Goal: Task Accomplishment & Management: Use online tool/utility

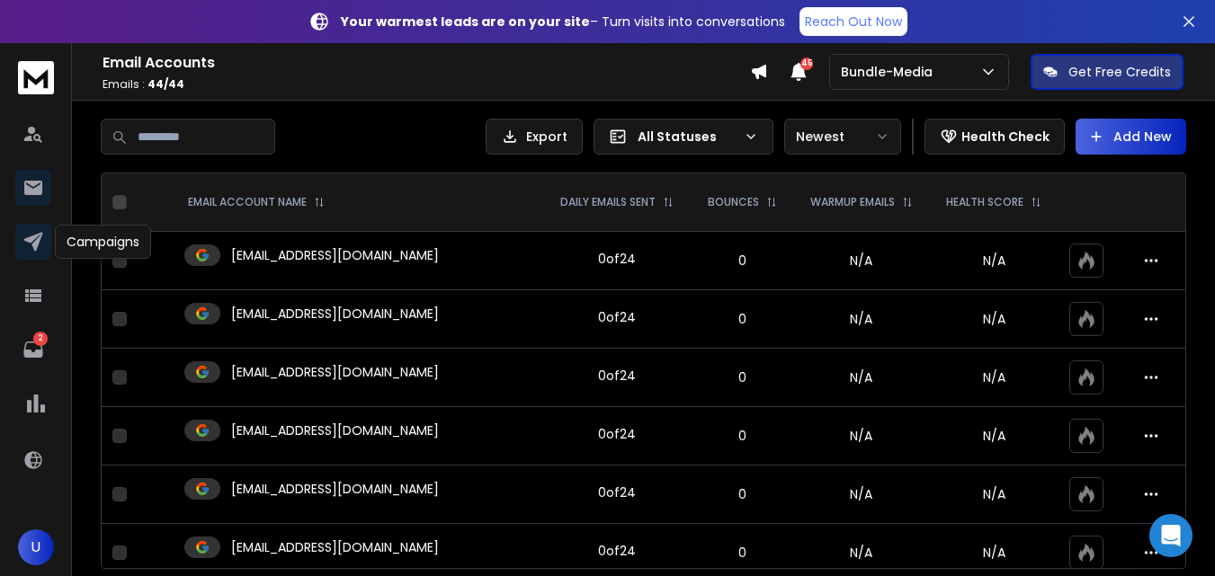
click at [22, 255] on link at bounding box center [33, 242] width 36 height 36
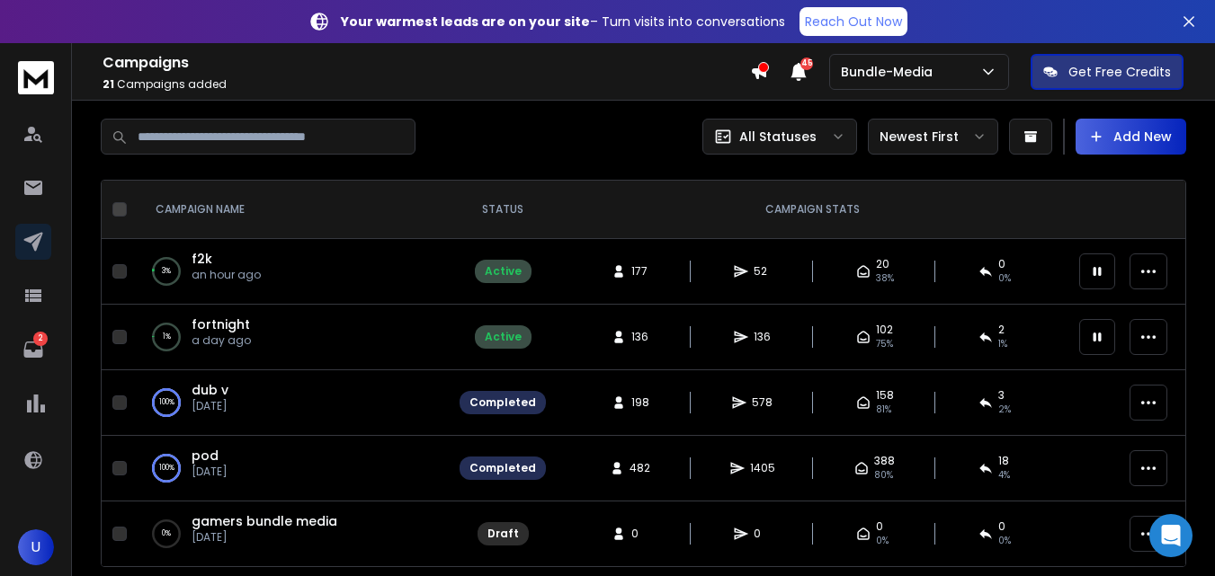
click at [1145, 275] on button "button" at bounding box center [1148, 272] width 38 height 36
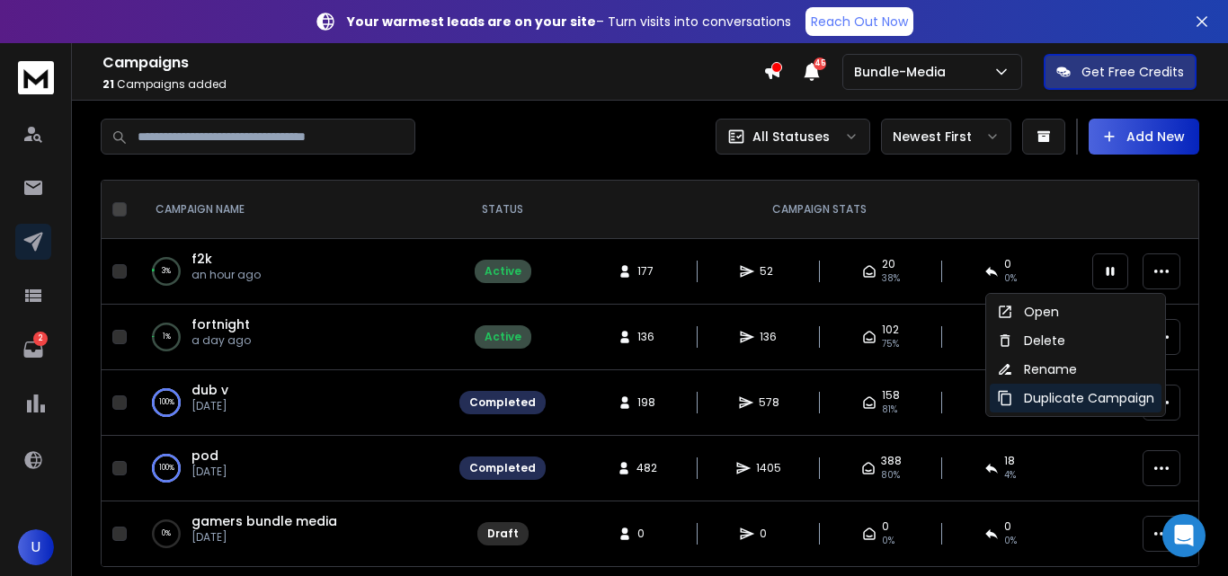
click at [1031, 401] on div "Duplicate Campaign" at bounding box center [1075, 398] width 157 height 18
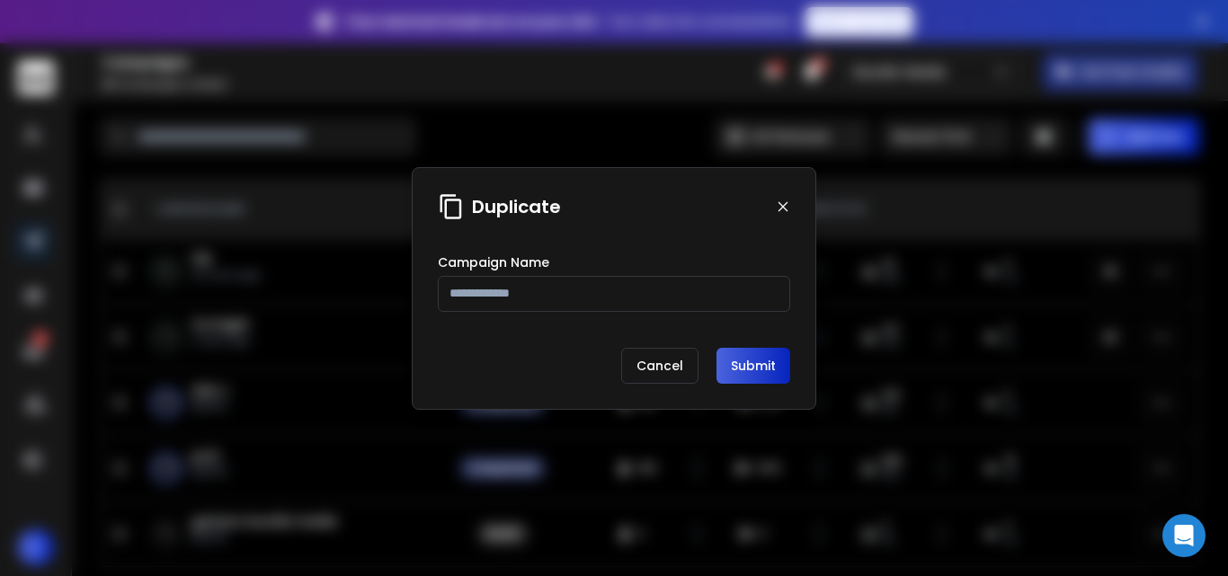
click at [603, 311] on input "text" at bounding box center [614, 294] width 352 height 36
type input "***"
click at [736, 359] on button "Submit" at bounding box center [753, 366] width 74 height 36
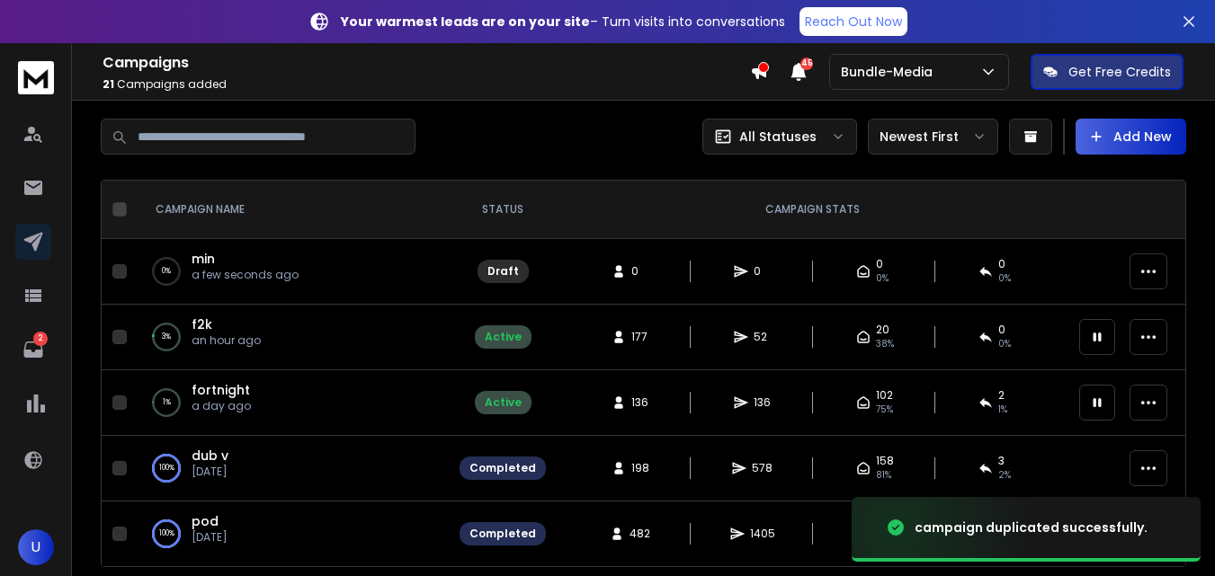
click at [1129, 289] on button "button" at bounding box center [1148, 272] width 38 height 36
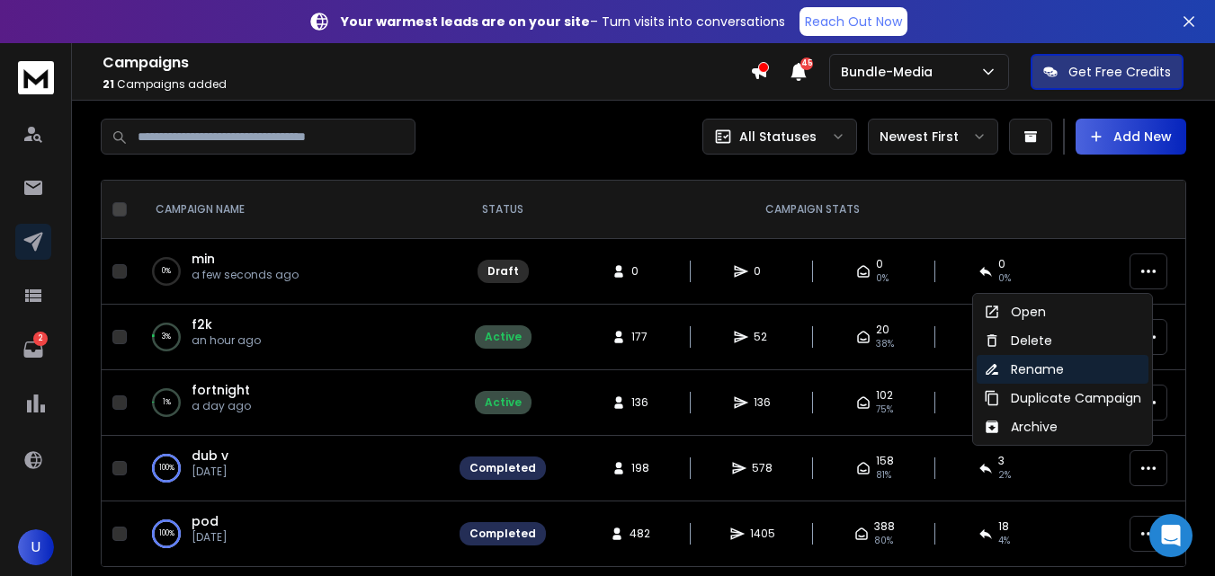
click at [664, 263] on div "0 0 0 0% 0 0%" at bounding box center [812, 271] width 449 height 29
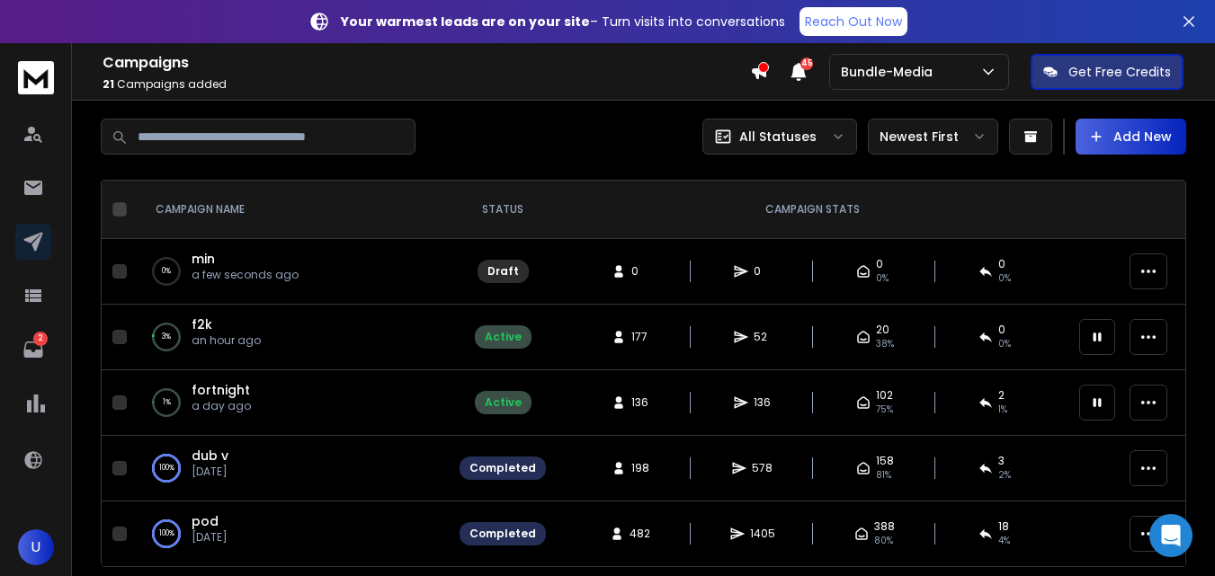
click at [664, 263] on div "0 0 0 0% 0 0%" at bounding box center [812, 271] width 449 height 29
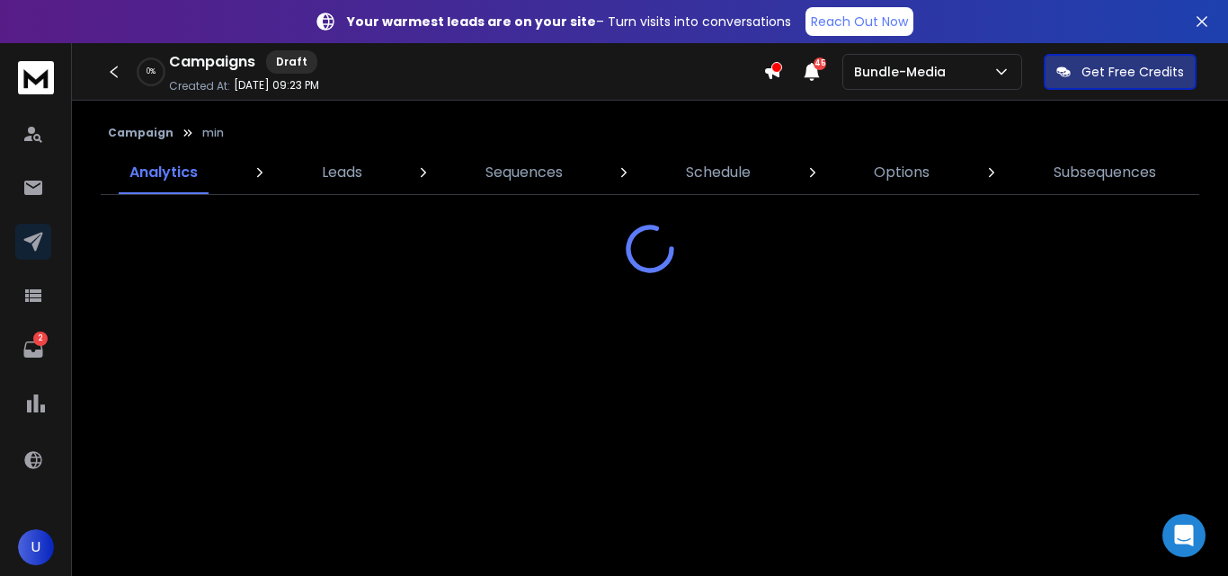
click at [549, 165] on p "Sequences" at bounding box center [523, 173] width 77 height 22
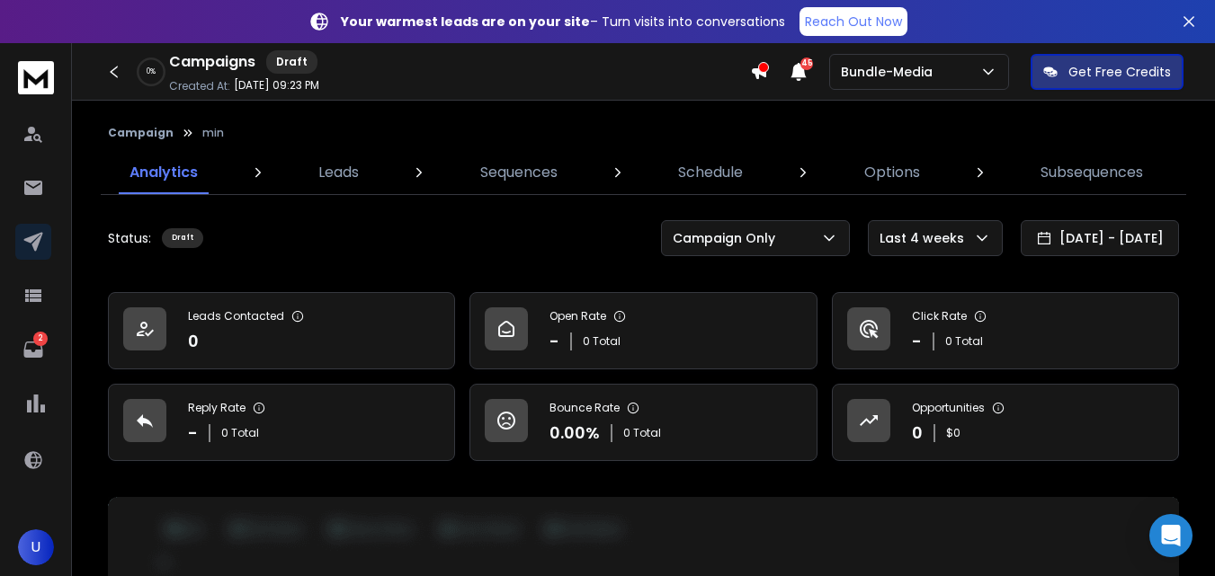
click at [549, 165] on p "Sequences" at bounding box center [518, 173] width 77 height 22
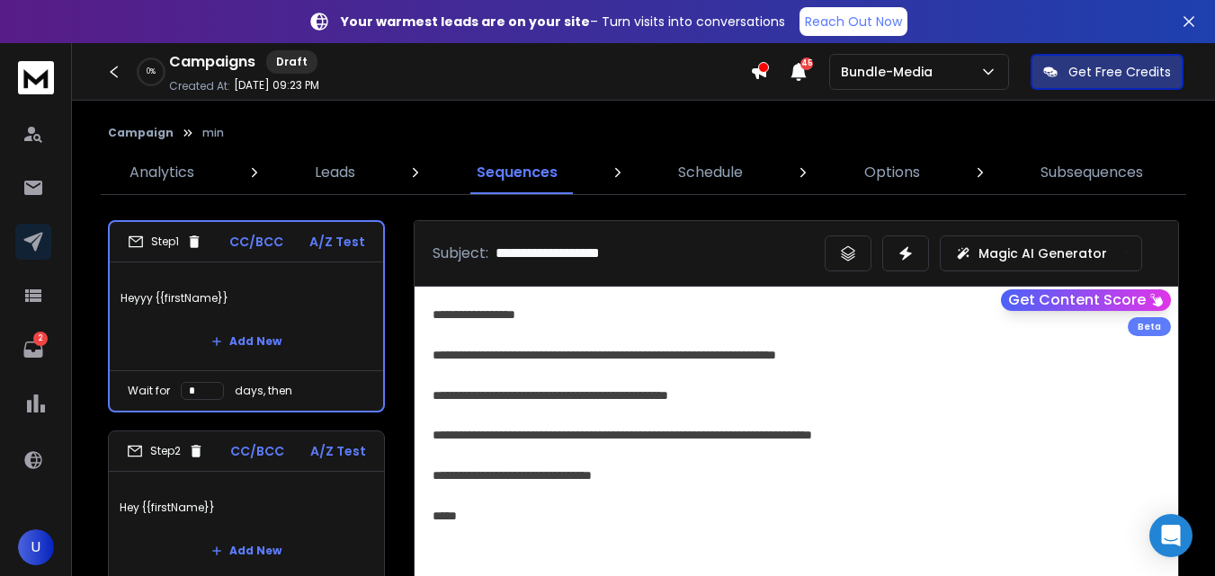
click at [738, 357] on span "**********" at bounding box center [603, 355] width 343 height 13
click at [643, 404] on div "**********" at bounding box center [795, 415] width 727 height 221
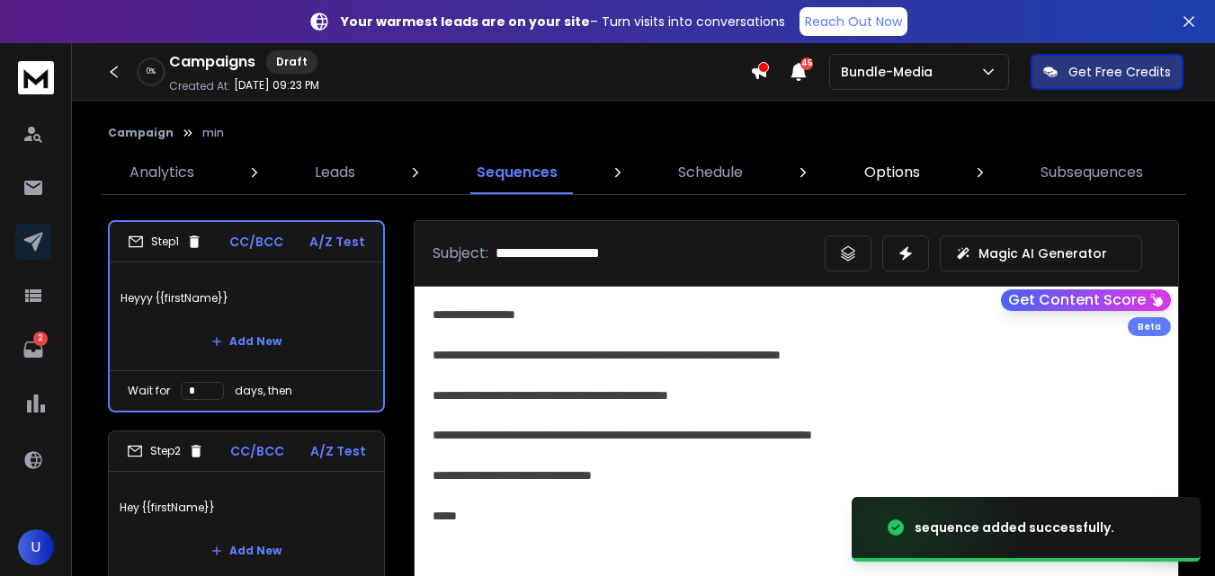
click at [898, 173] on p "Options" at bounding box center [892, 173] width 56 height 22
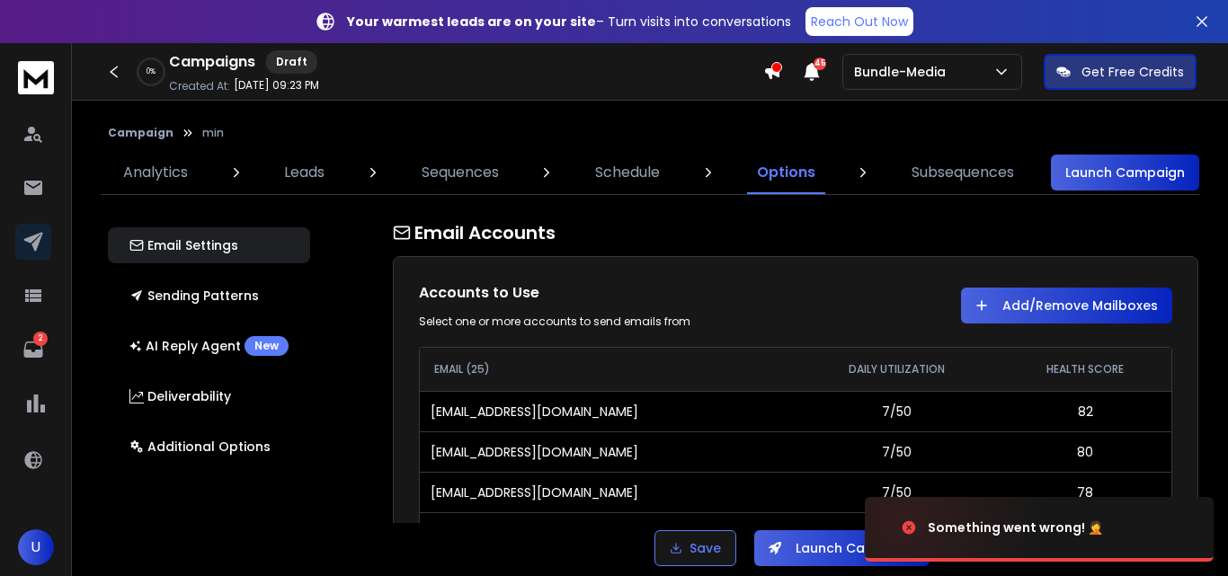
click at [1053, 322] on button "Add/Remove Mailboxes" at bounding box center [1066, 306] width 211 height 36
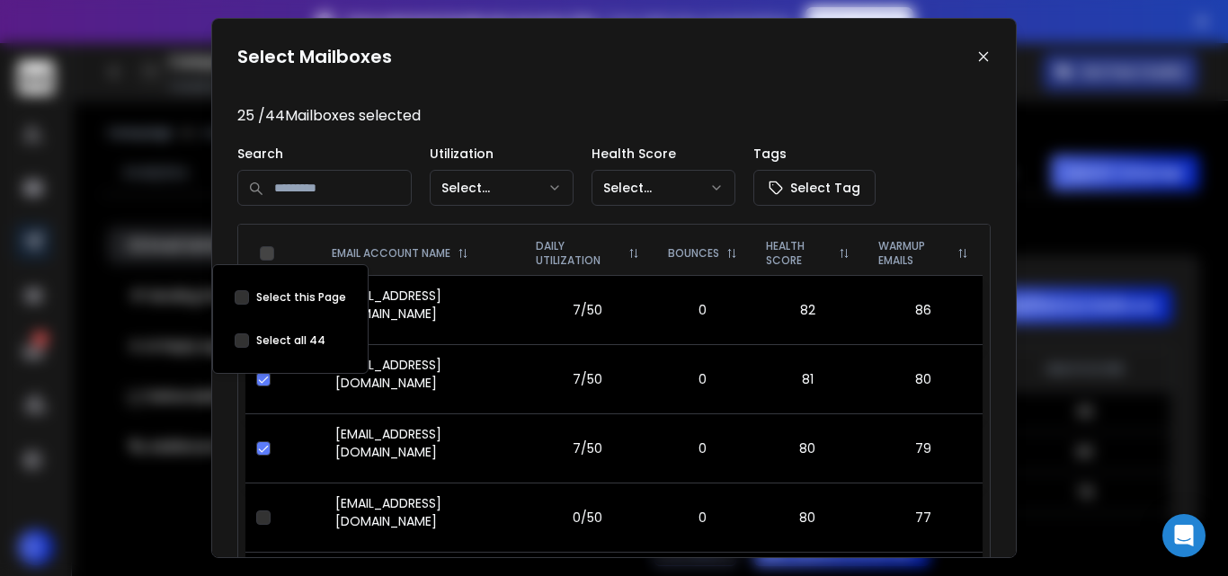
click at [267, 253] on button "Select this Page" at bounding box center [267, 253] width 14 height 14
click at [266, 253] on button "Select this Page" at bounding box center [267, 253] width 14 height 14
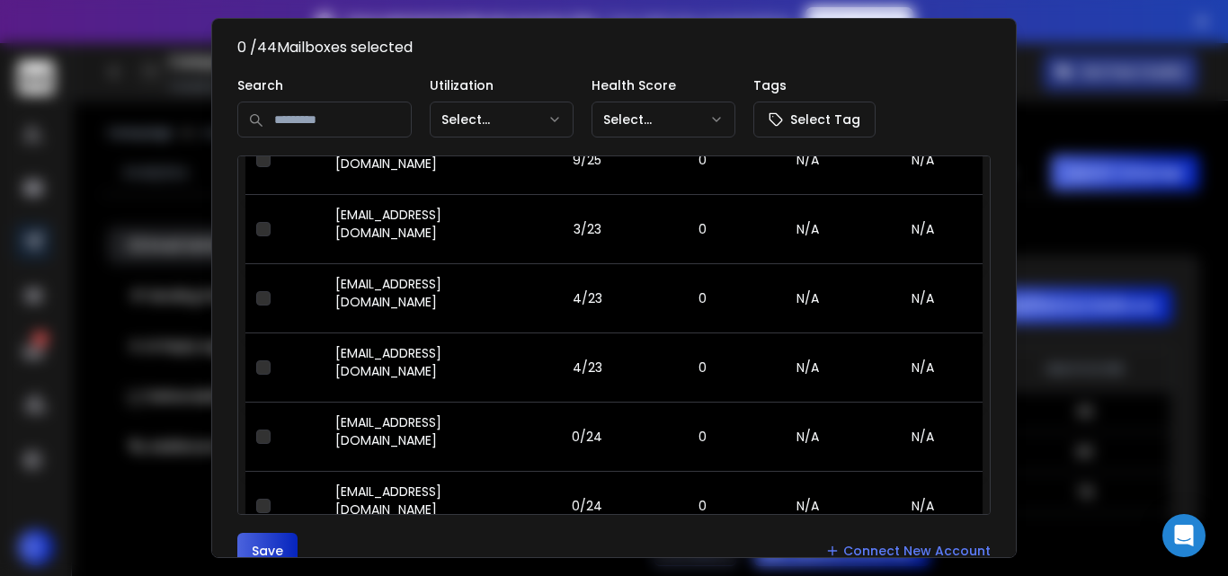
scroll to position [105, 0]
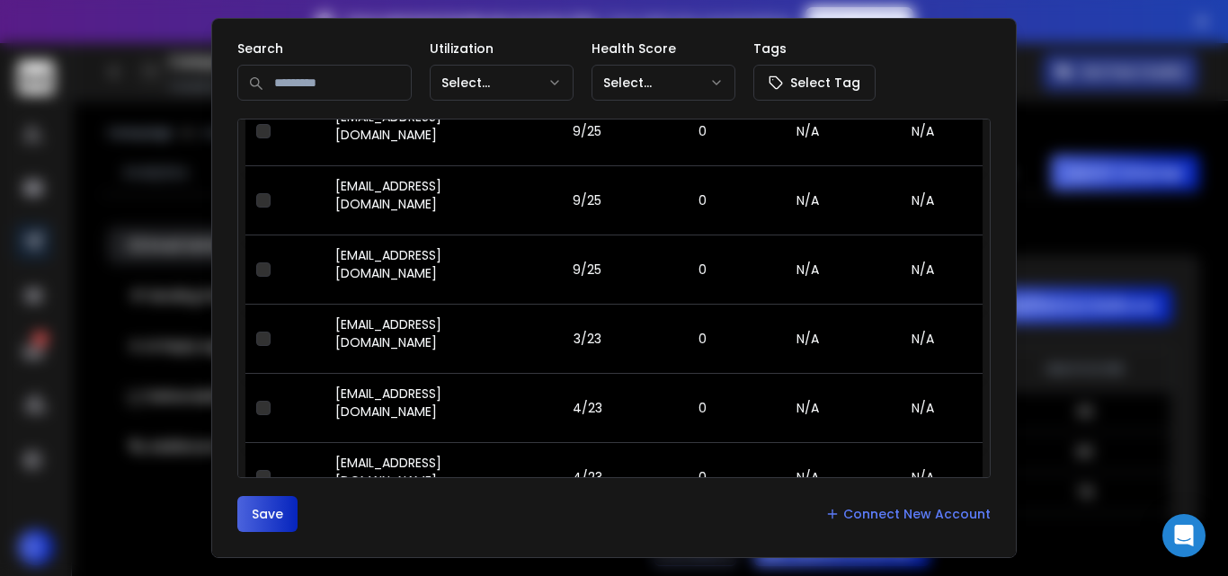
scroll to position [2209, 0]
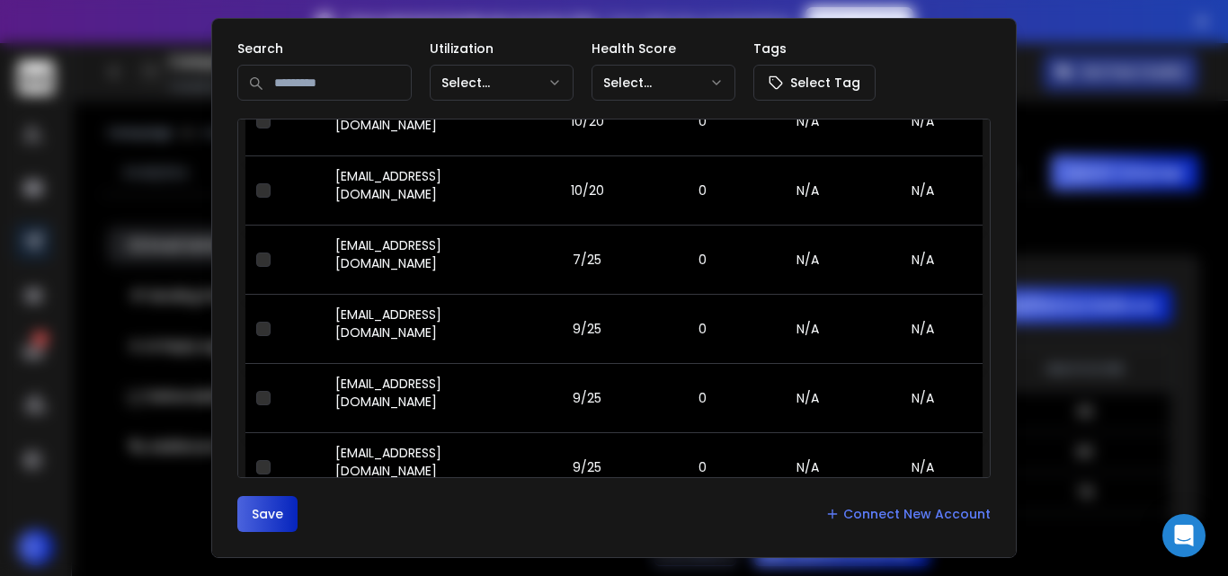
scroll to position [2006, 0]
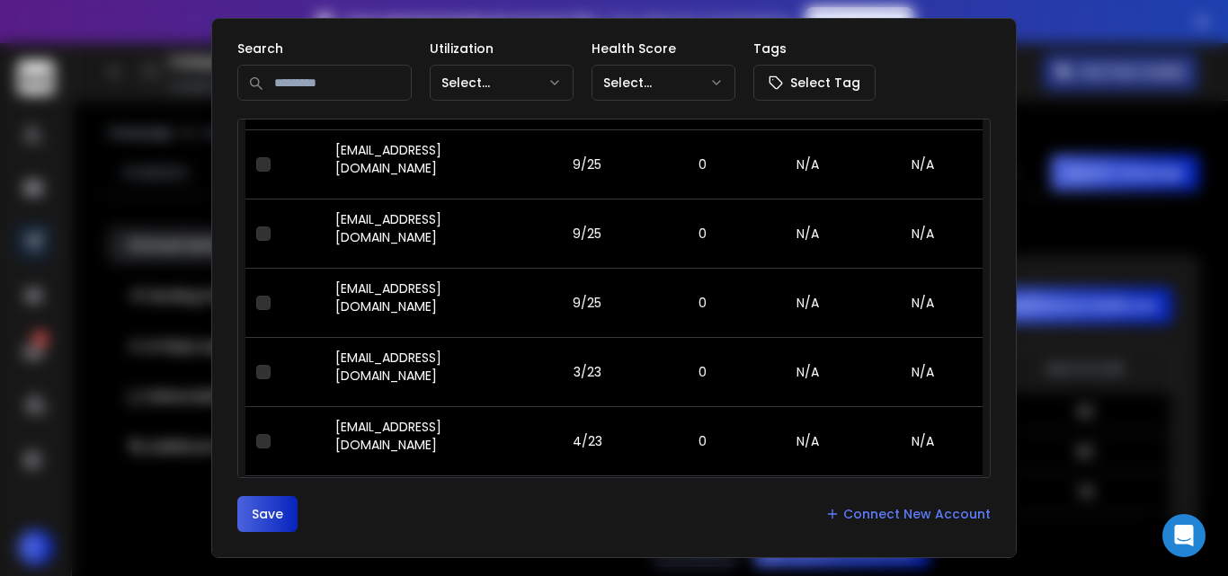
scroll to position [2189, 0]
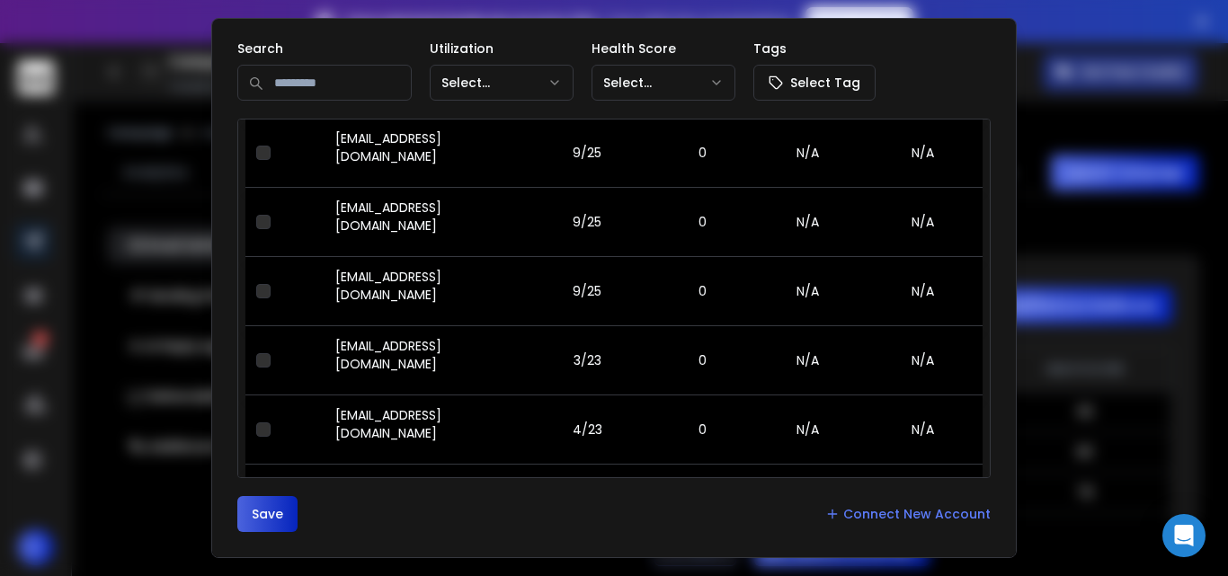
click at [277, 530] on button "Save" at bounding box center [267, 514] width 60 height 36
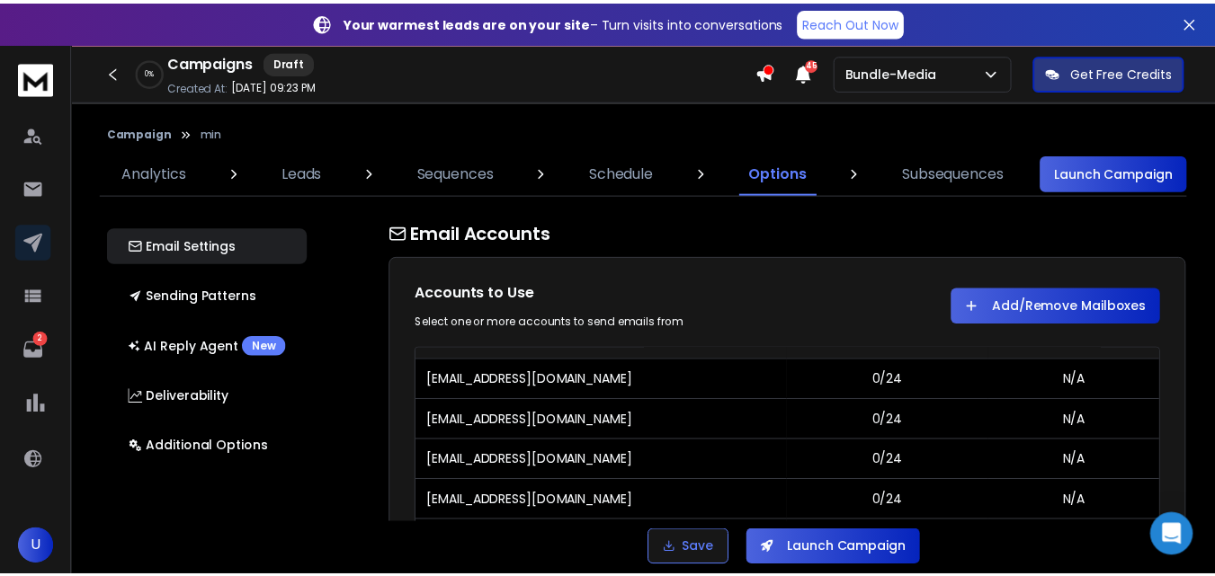
scroll to position [49, 0]
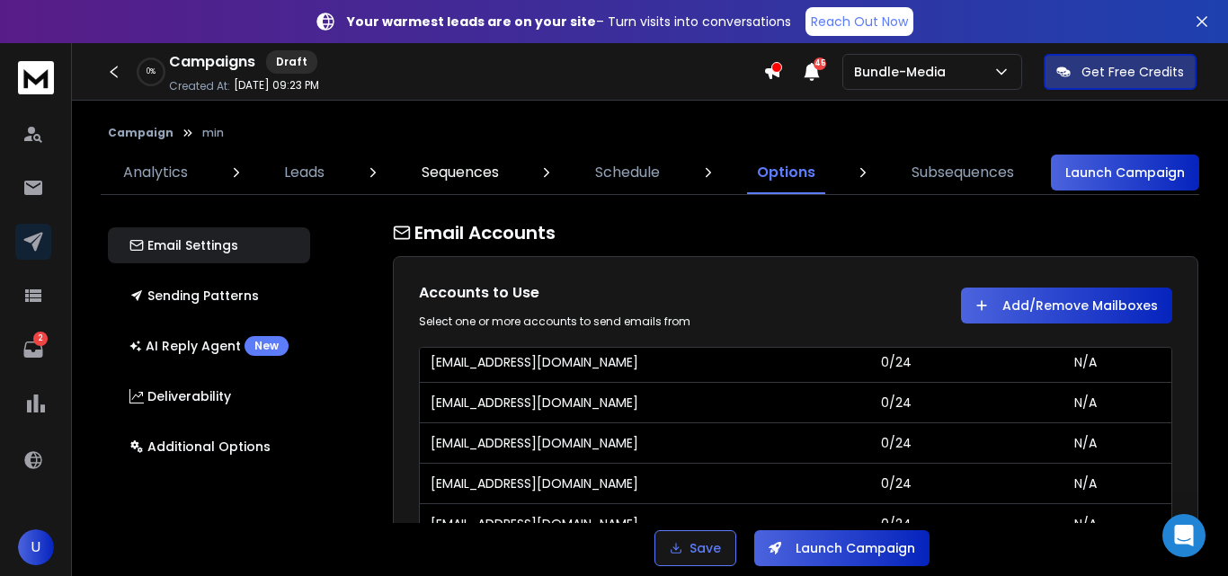
click at [492, 173] on p "Sequences" at bounding box center [460, 173] width 77 height 22
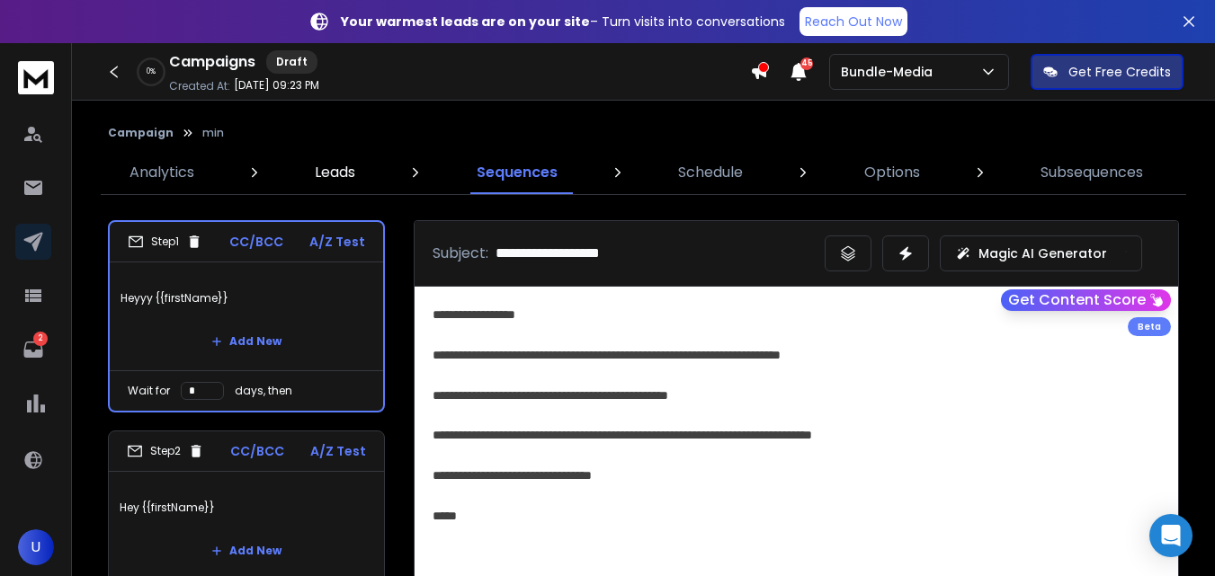
click at [341, 163] on p "Leads" at bounding box center [335, 173] width 40 height 22
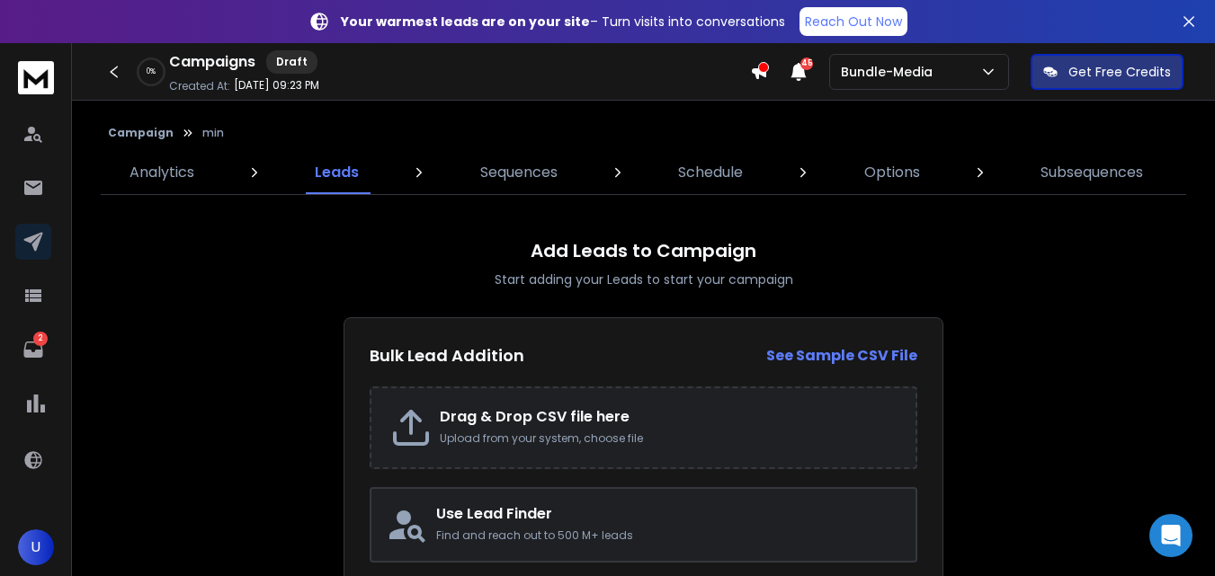
click at [484, 399] on div "Drag & Drop CSV file here Upload from your system, choose file" at bounding box center [642, 428] width 547 height 83
type input "**********"
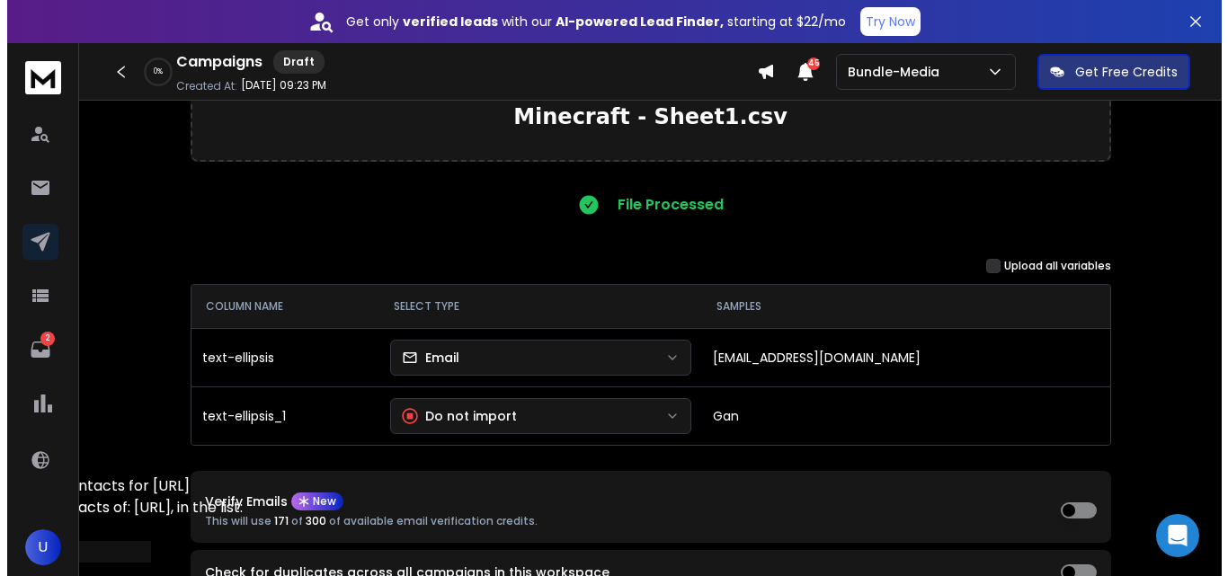
scroll to position [242, 0]
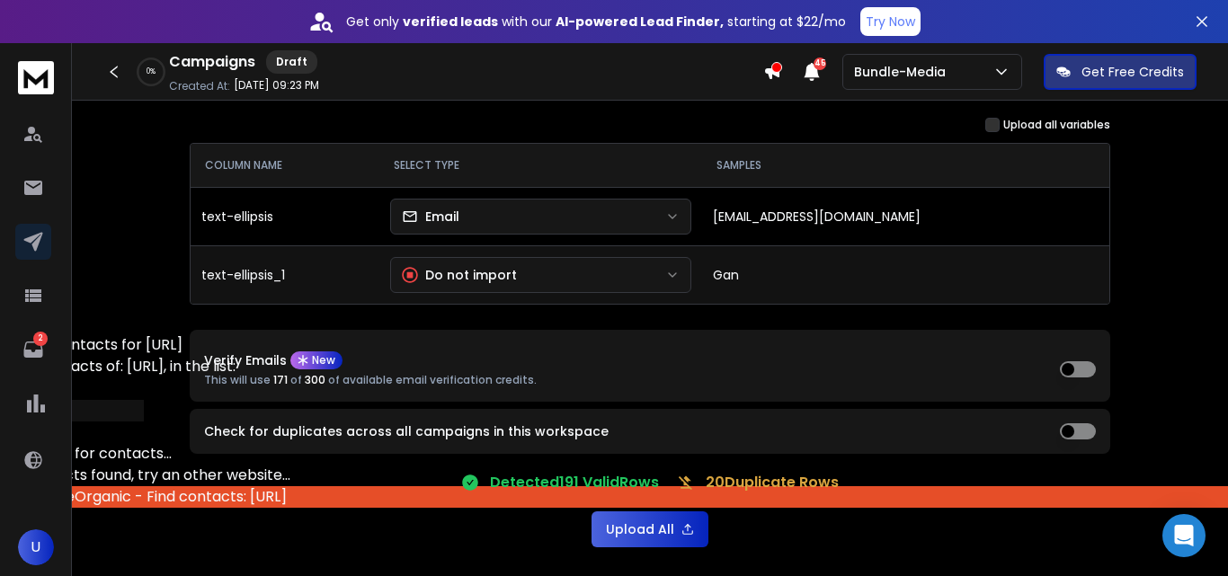
click at [593, 275] on button "Do not import" at bounding box center [540, 275] width 301 height 36
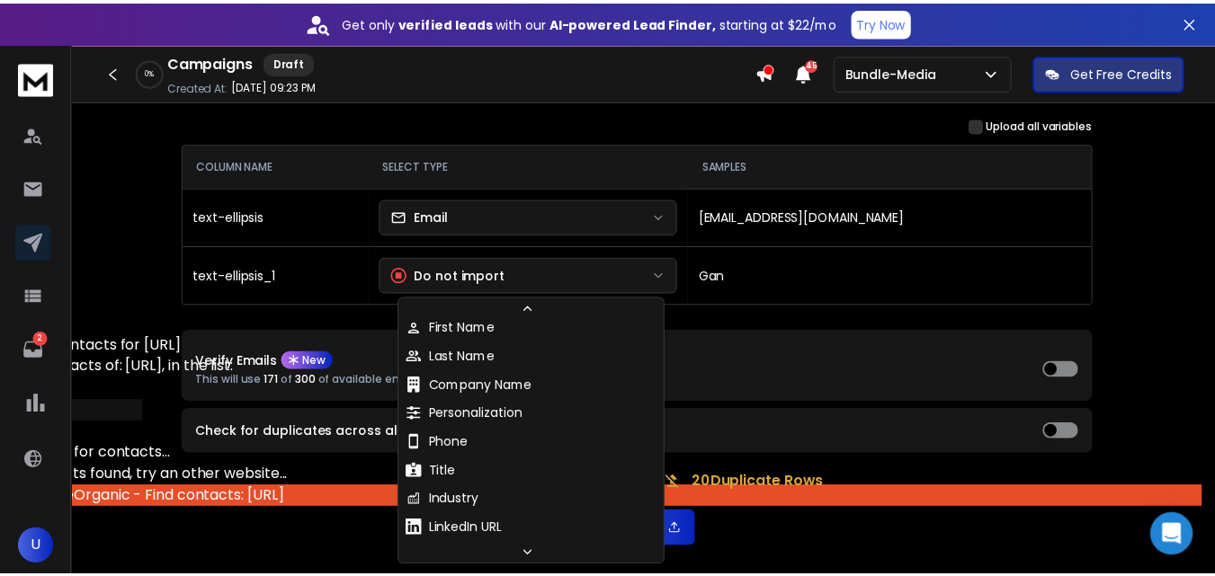
scroll to position [0, 0]
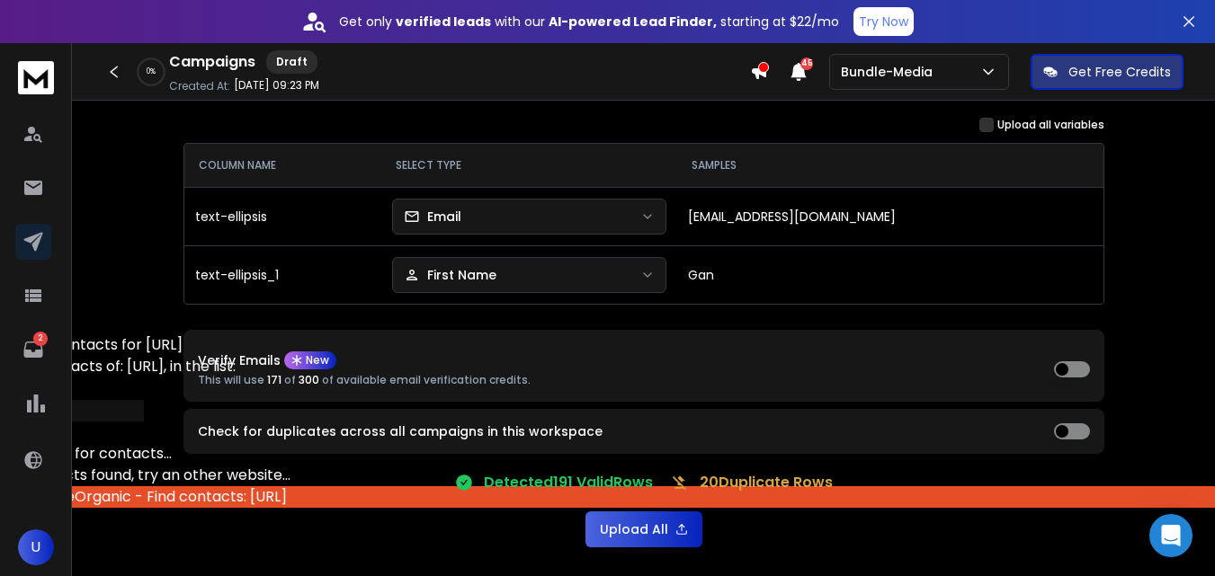
click at [605, 518] on button "Upload All" at bounding box center [643, 530] width 117 height 36
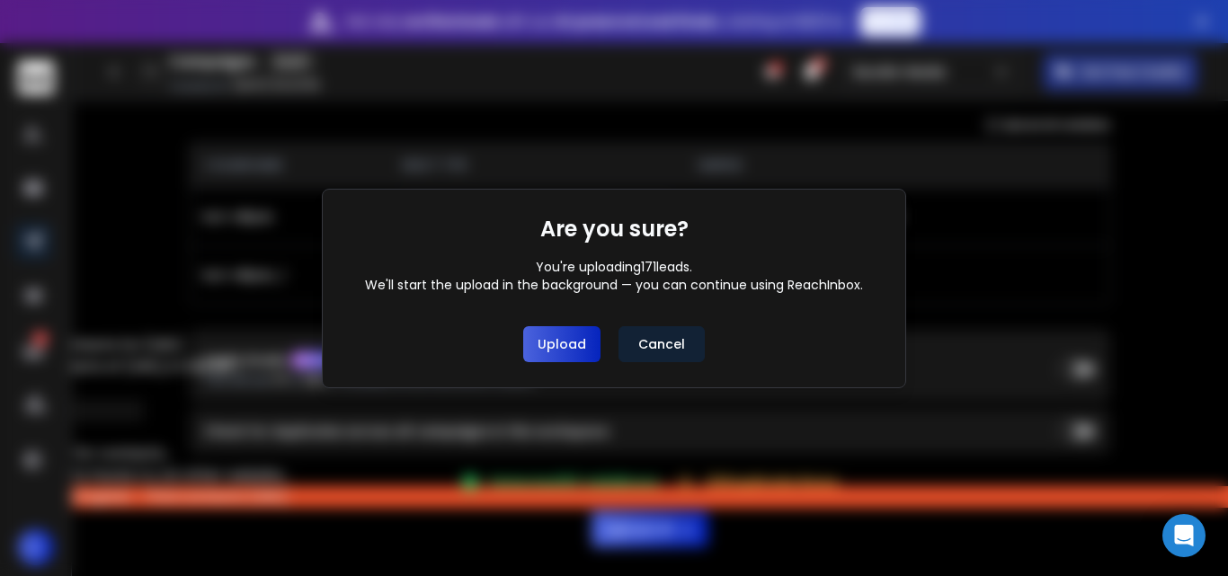
click at [562, 340] on button "Upload" at bounding box center [561, 344] width 77 height 36
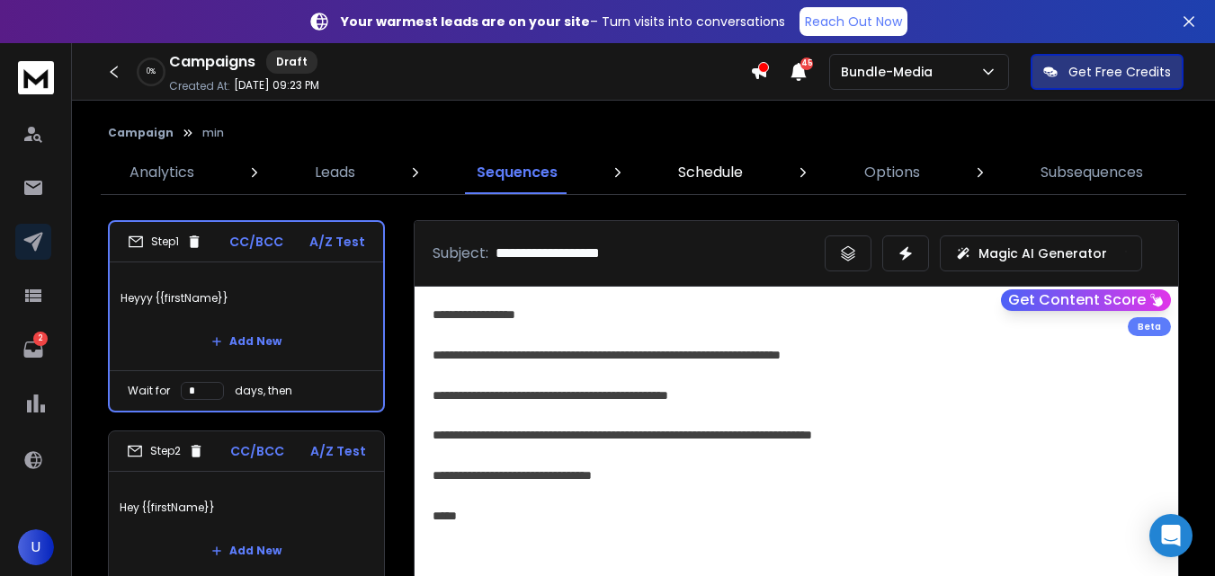
click at [685, 175] on p "Schedule" at bounding box center [710, 173] width 65 height 22
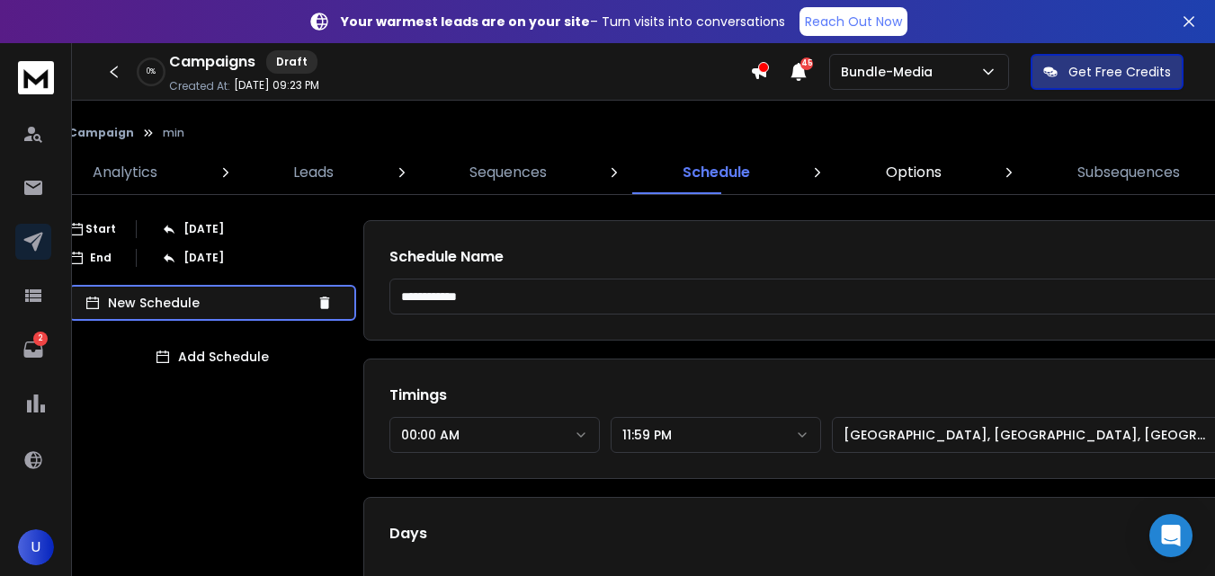
click at [905, 164] on p "Options" at bounding box center [913, 173] width 56 height 22
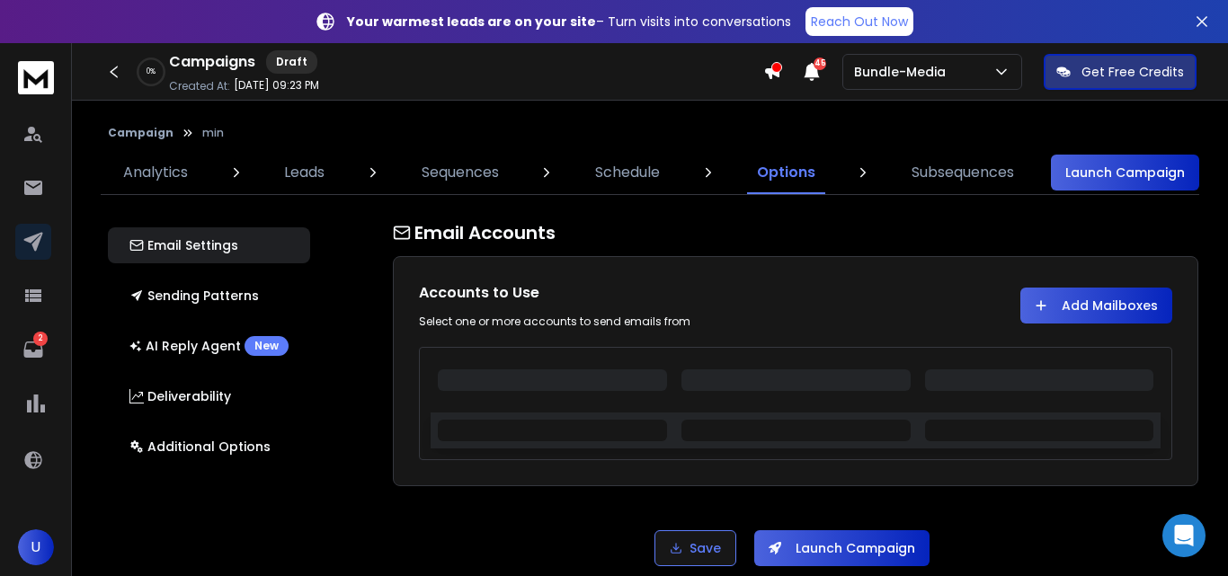
click at [1162, 180] on button "Launch Campaign" at bounding box center [1125, 173] width 148 height 36
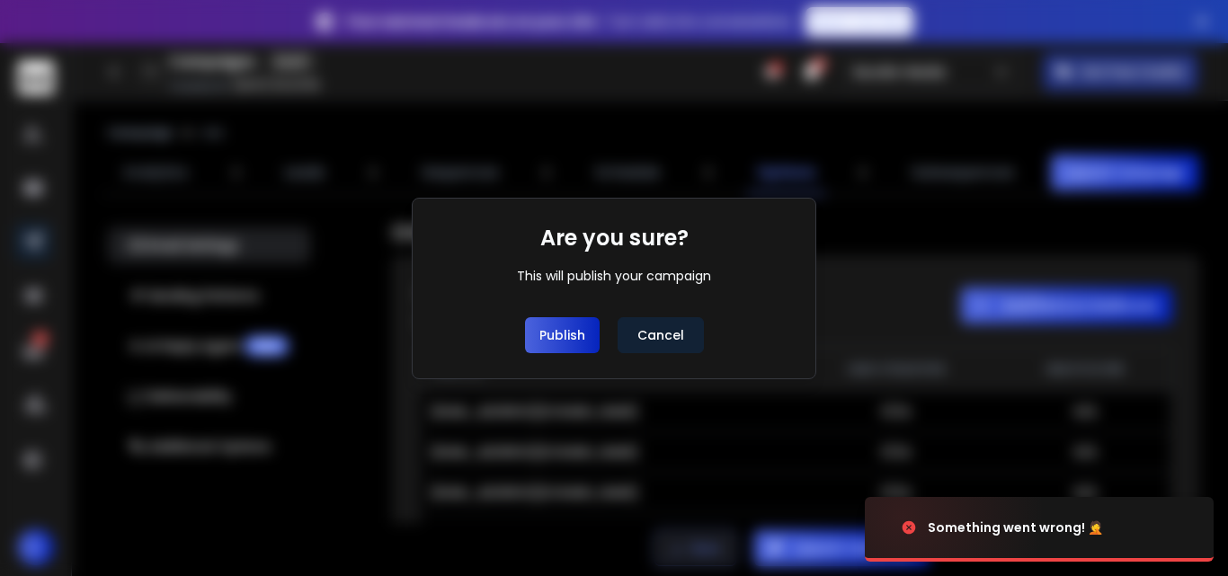
click at [565, 335] on button "Publish" at bounding box center [562, 335] width 75 height 36
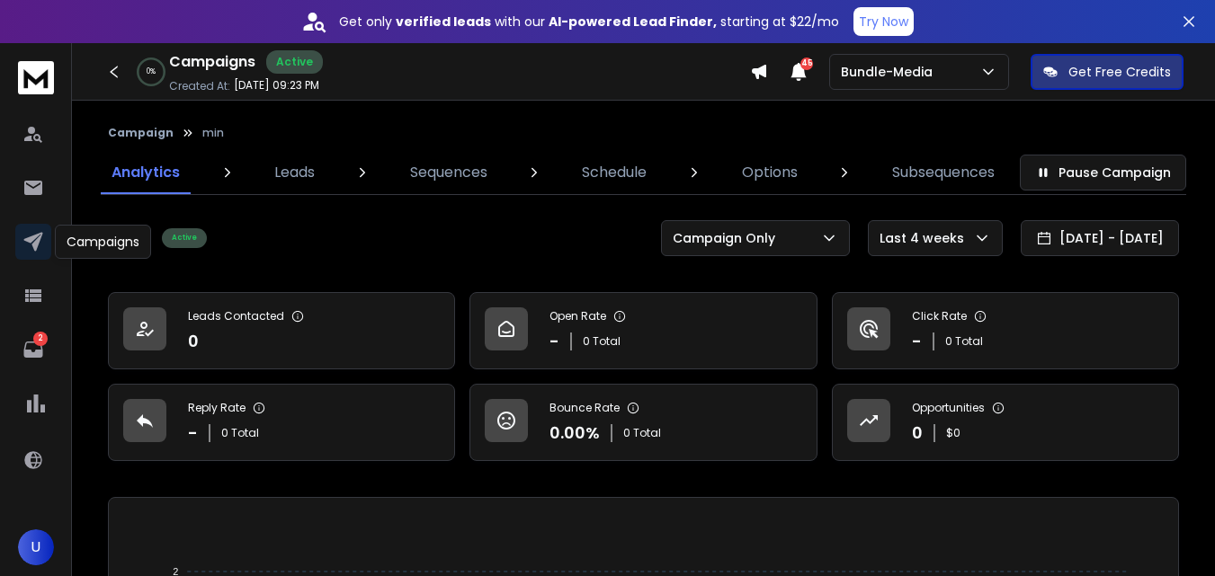
click at [34, 248] on icon at bounding box center [32, 241] width 19 height 19
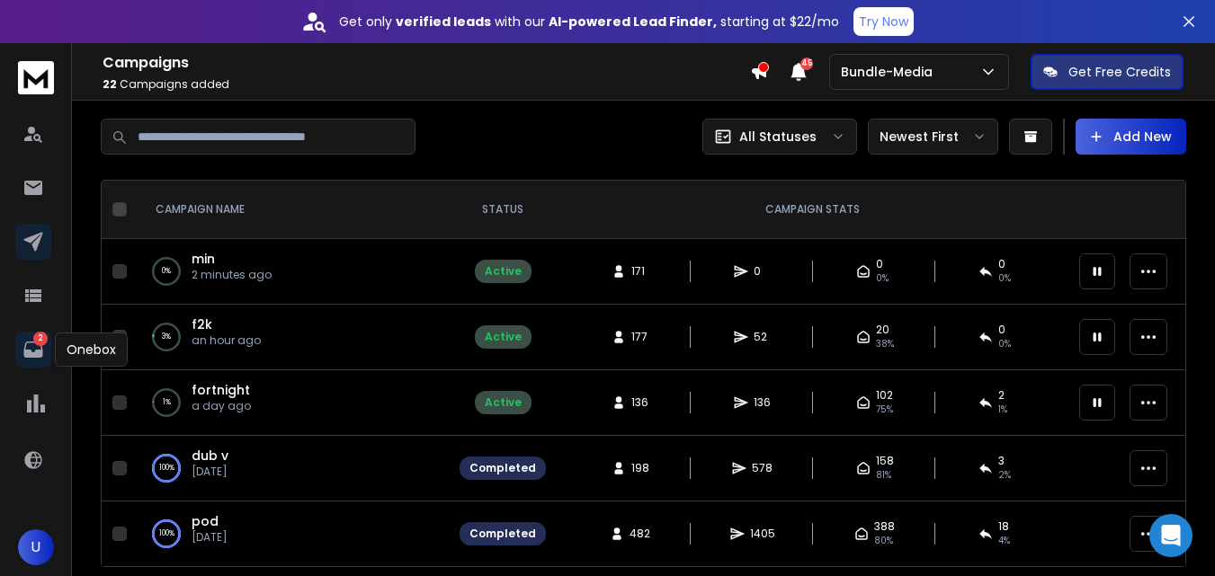
click at [49, 354] on link "2" at bounding box center [33, 350] width 36 height 36
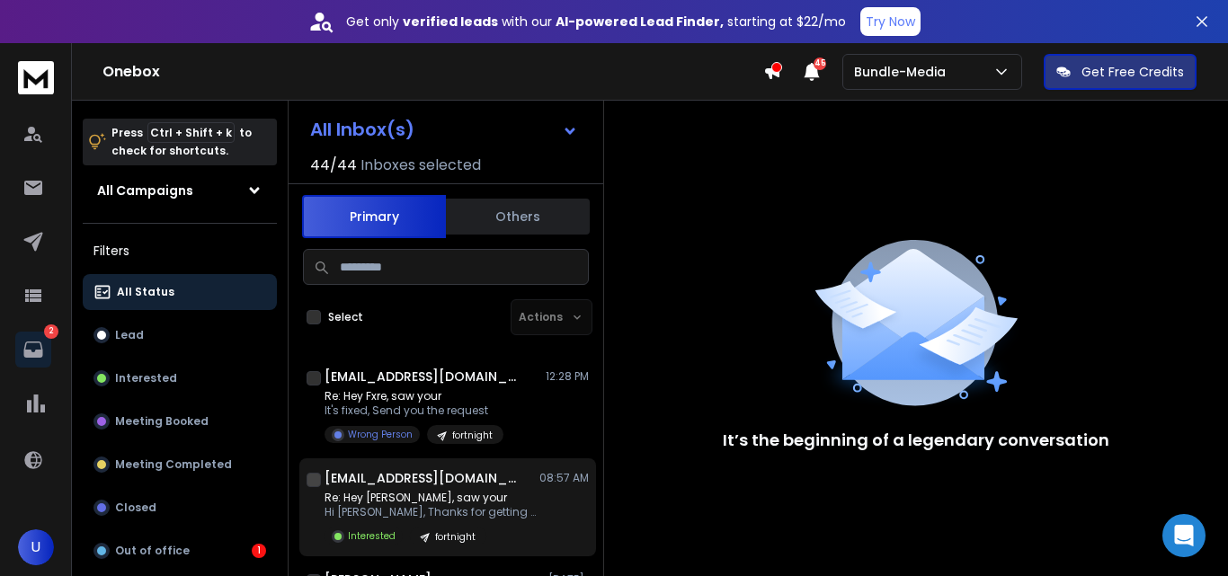
click at [424, 492] on p "Re: Hey Harry, saw your" at bounding box center [433, 498] width 216 height 14
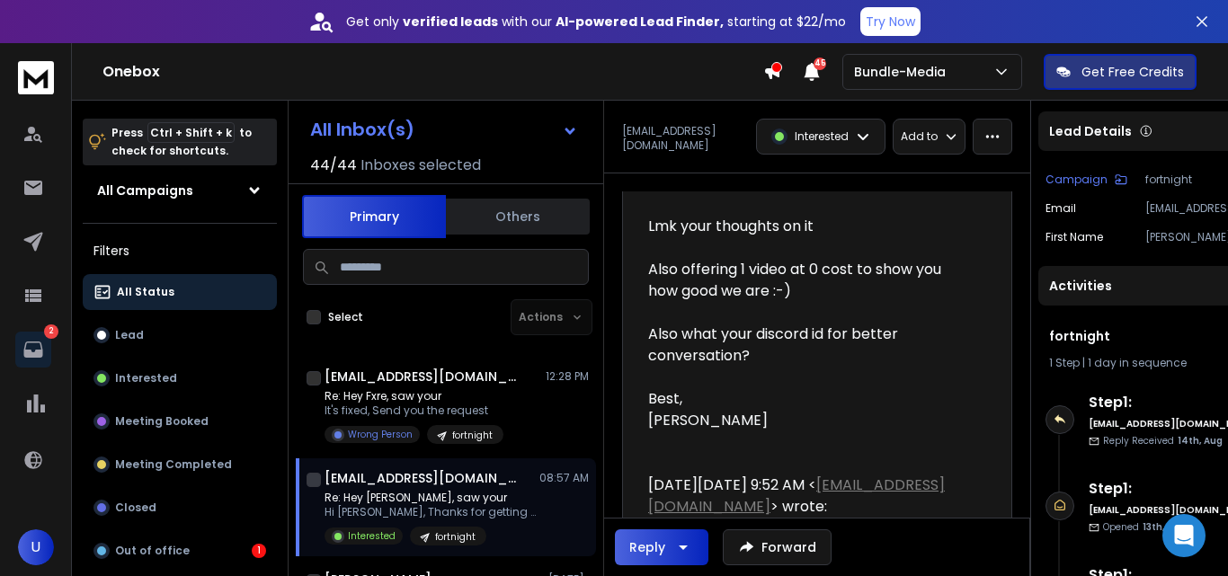
scroll to position [346, 0]
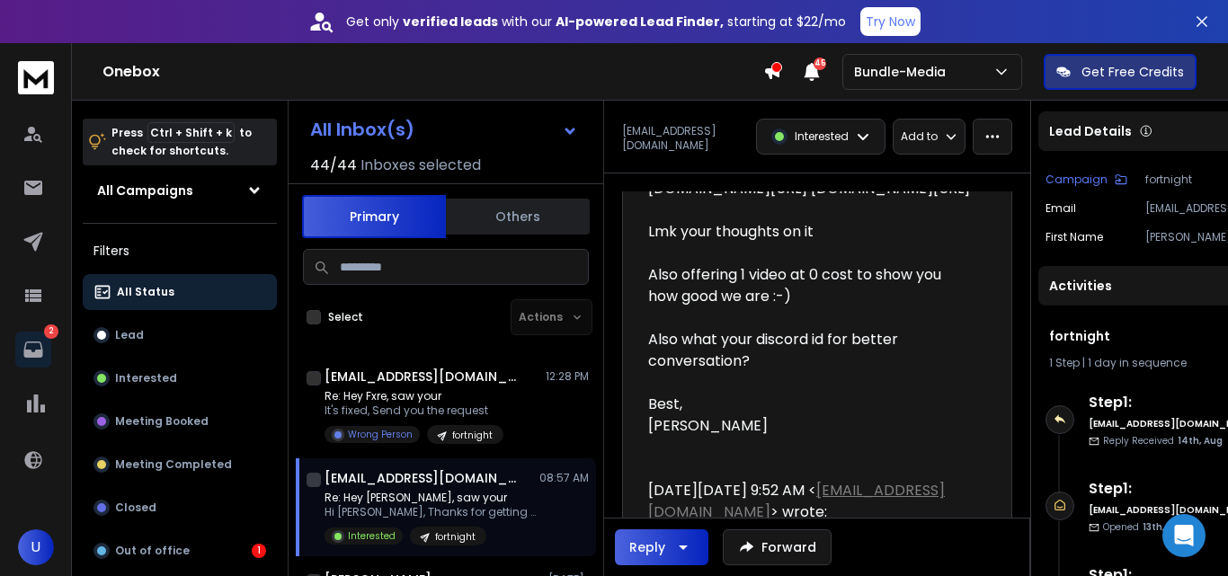
click at [646, 540] on div "Reply" at bounding box center [647, 547] width 36 height 18
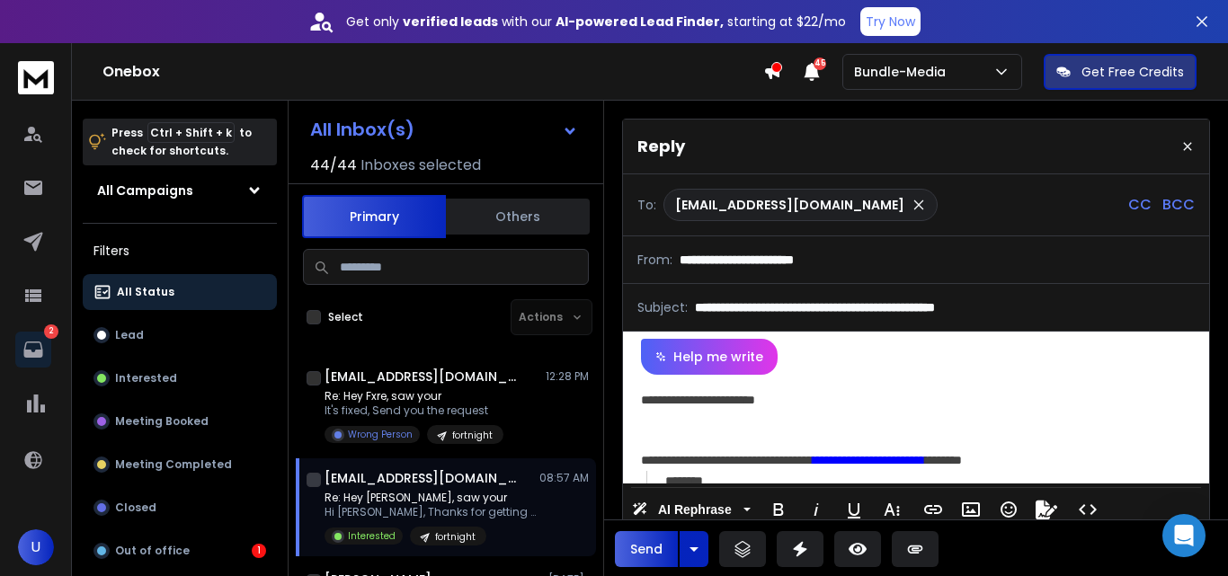
scroll to position [0, 0]
click at [658, 562] on button "Send" at bounding box center [646, 549] width 63 height 36
